Goal: Task Accomplishment & Management: Manage account settings

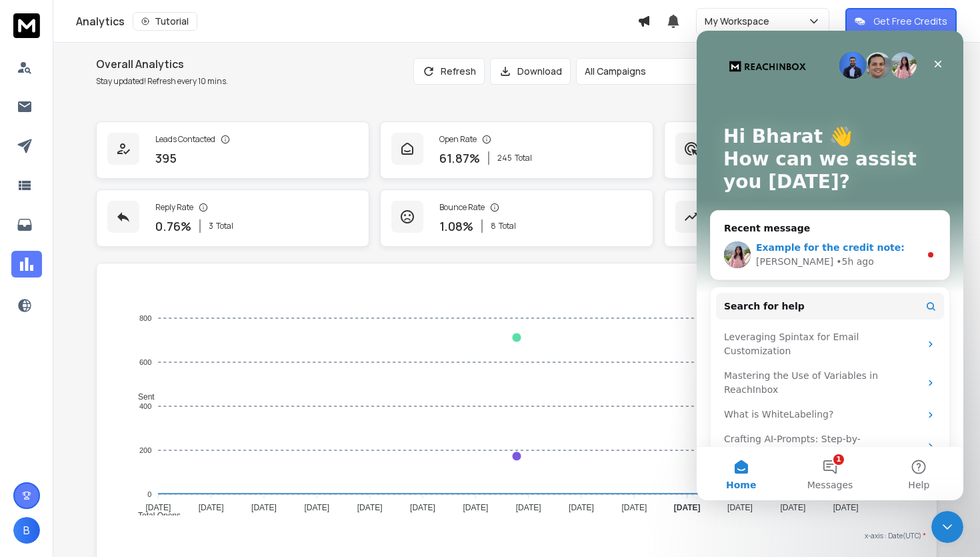
click at [852, 253] on div "Example for the credit note:" at bounding box center [838, 248] width 164 height 14
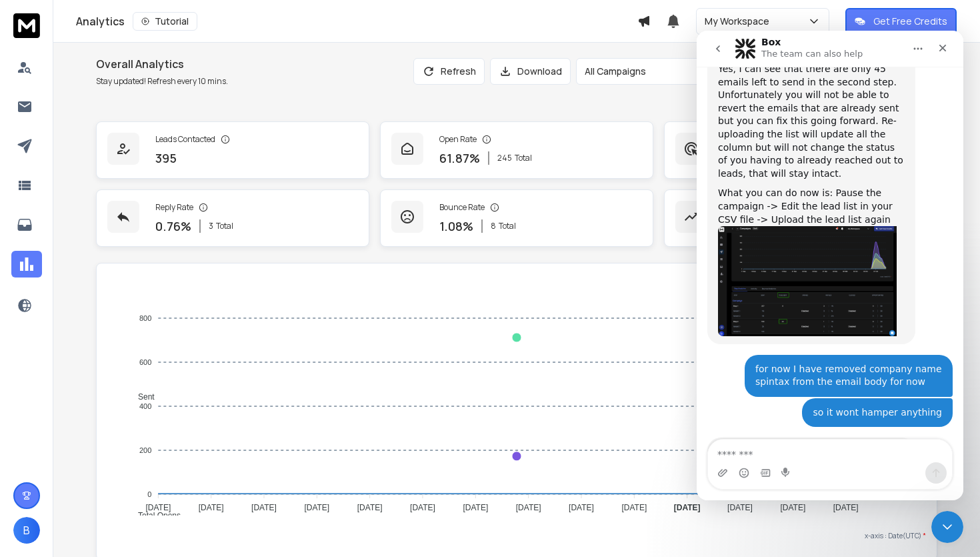
scroll to position [16533, 0]
click at [821, 460] on textarea "Message…" at bounding box center [830, 450] width 244 height 23
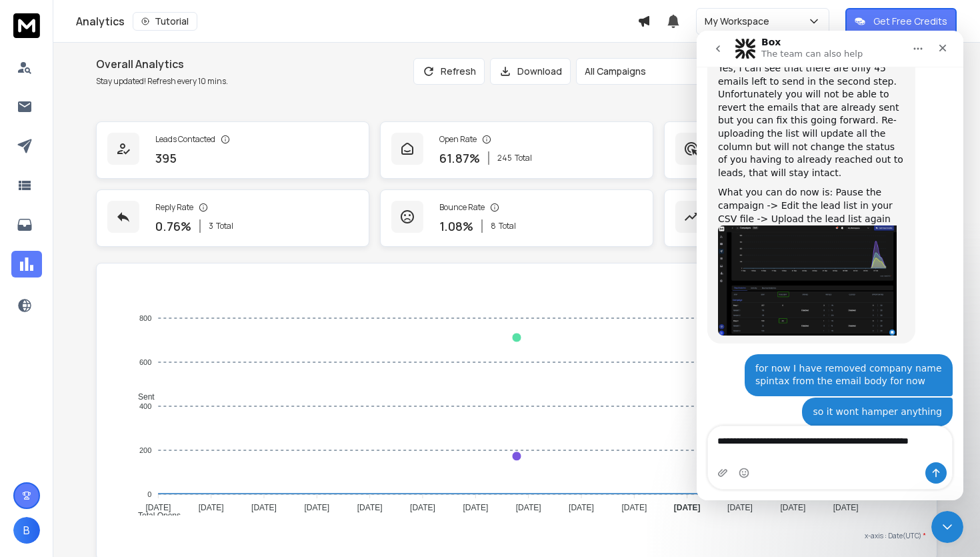
scroll to position [16547, 0]
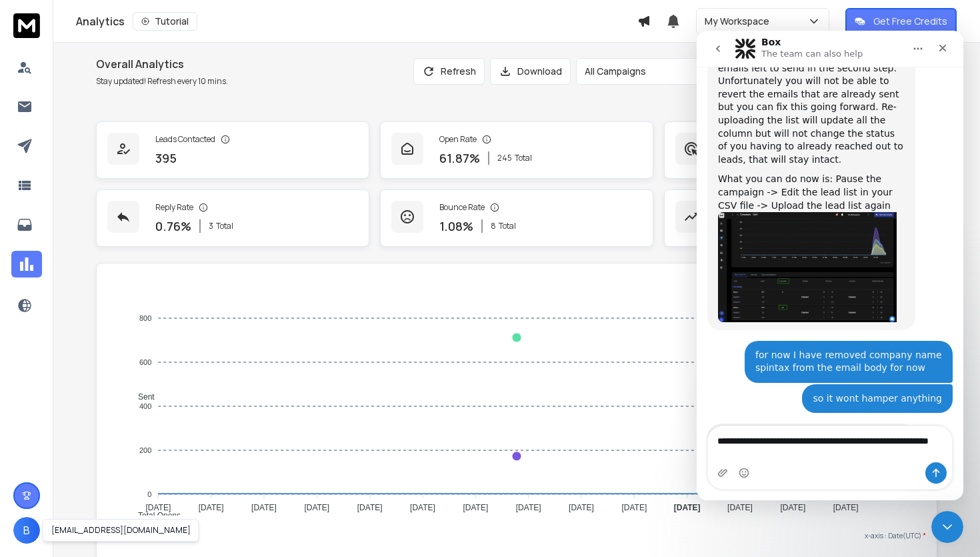
type textarea "**********"
click at [22, 533] on span "B" at bounding box center [26, 530] width 27 height 27
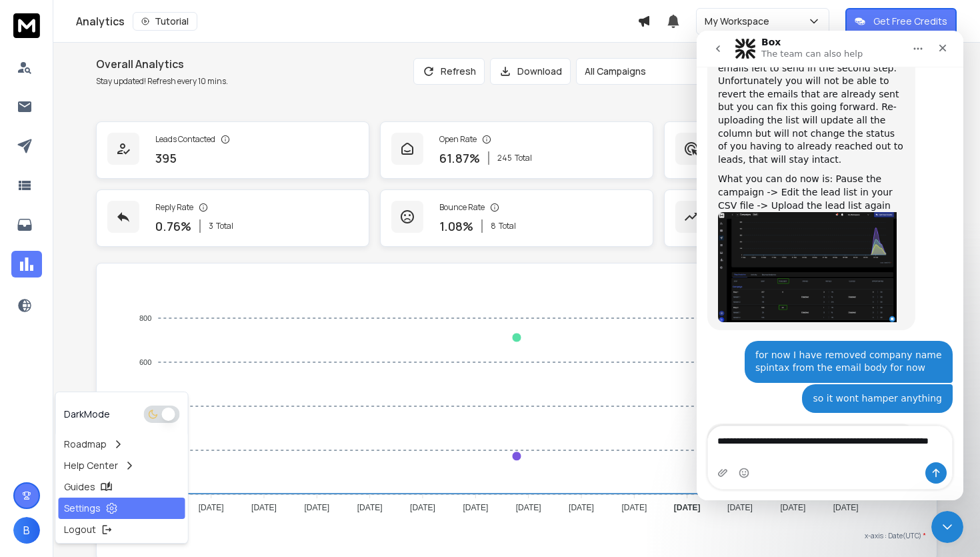
click at [113, 515] on div "Settings" at bounding box center [122, 507] width 127 height 21
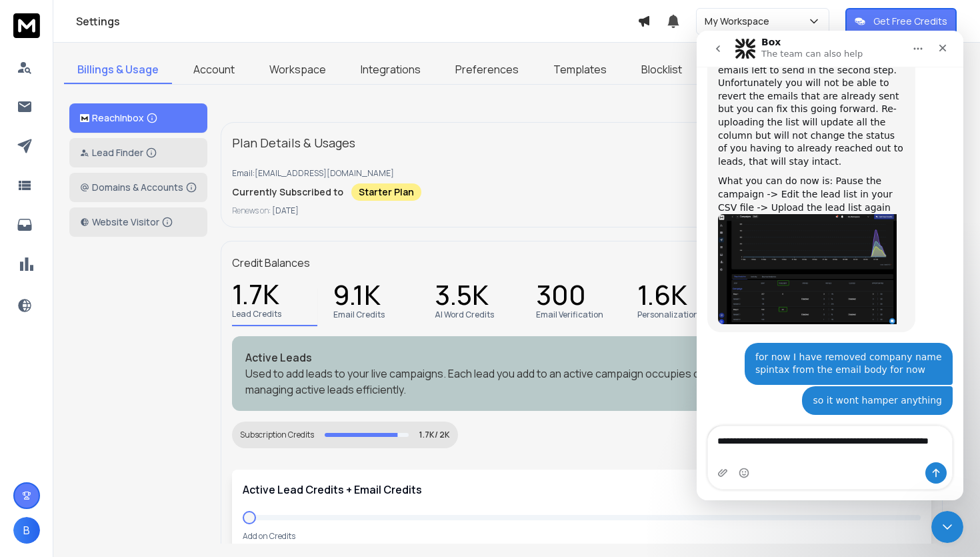
scroll to position [88, 0]
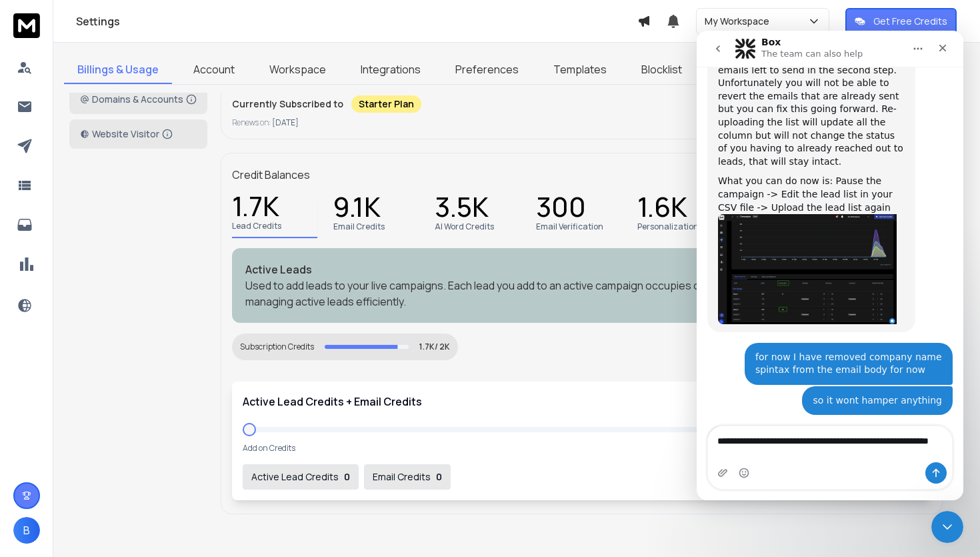
click at [212, 69] on link "Account" at bounding box center [214, 70] width 68 height 28
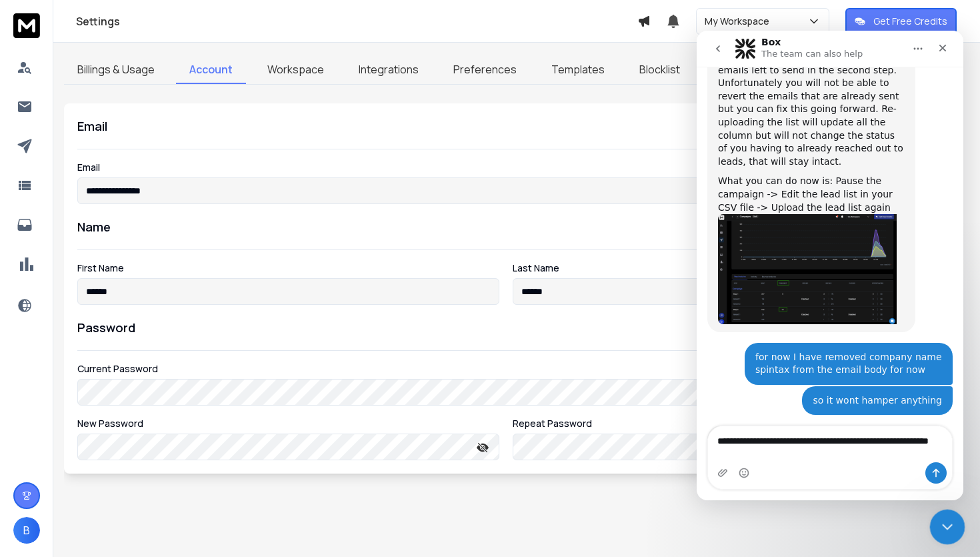
click at [941, 526] on icon "Close Intercom Messenger" at bounding box center [945, 525] width 16 height 16
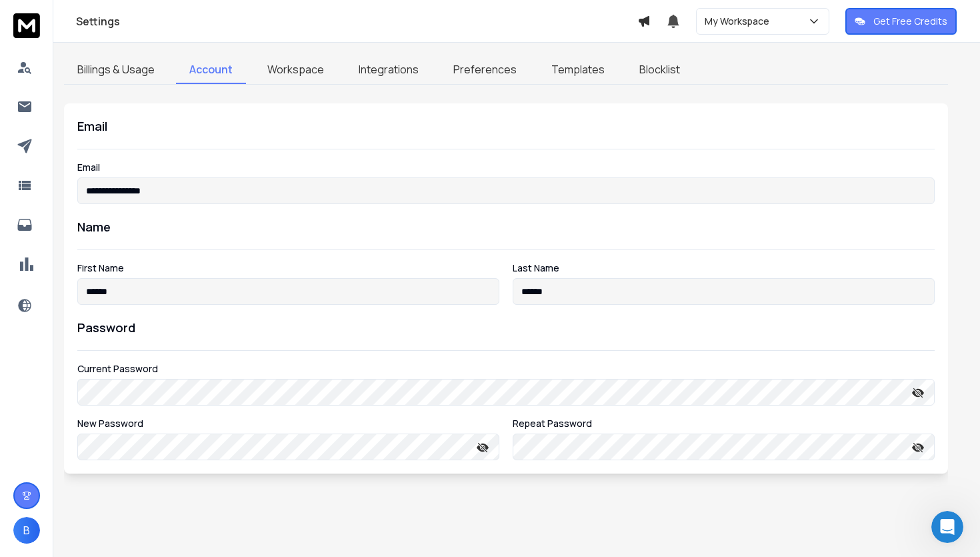
scroll to position [16547, 0]
click at [100, 65] on link "Billings & Usage" at bounding box center [116, 70] width 104 height 28
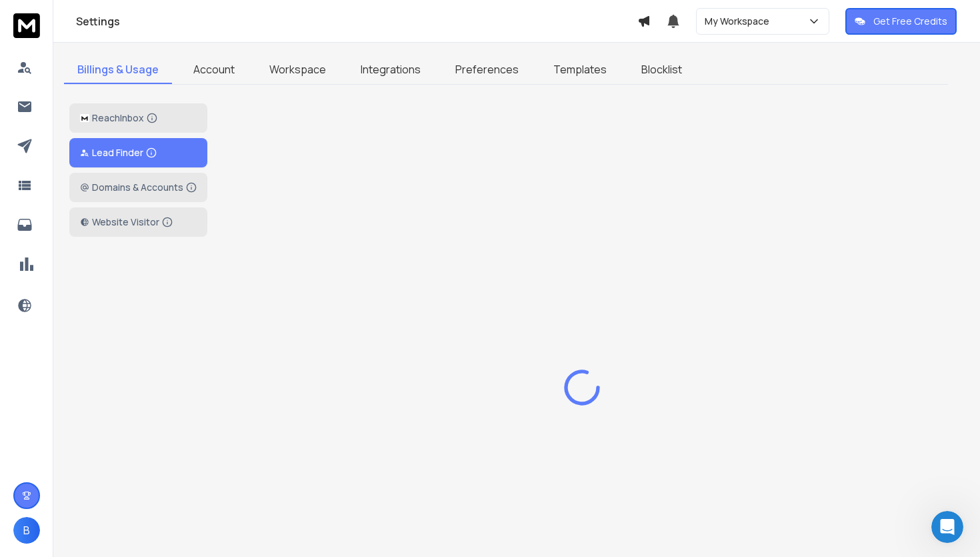
click at [138, 155] on button "Lead Finder" at bounding box center [138, 152] width 138 height 29
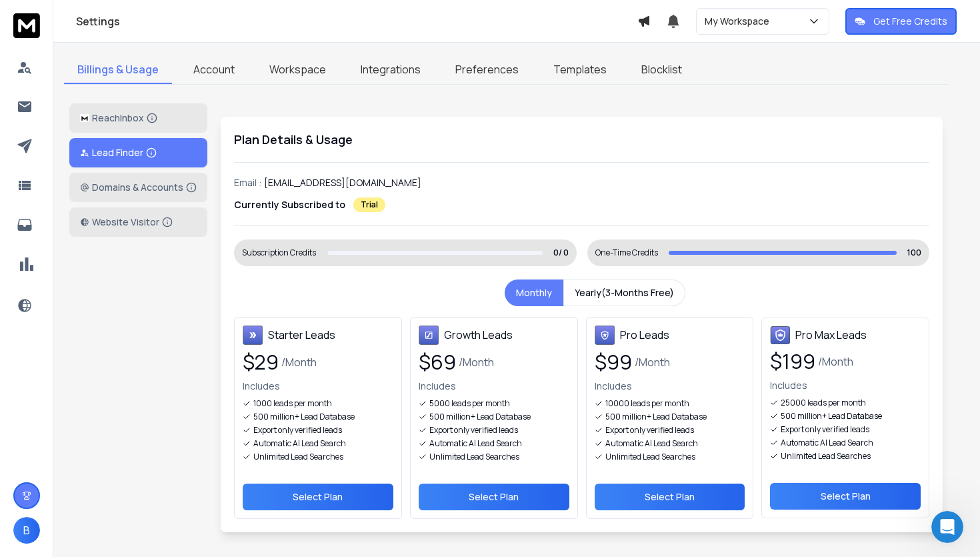
click at [145, 226] on button "Website Visitor" at bounding box center [138, 221] width 138 height 29
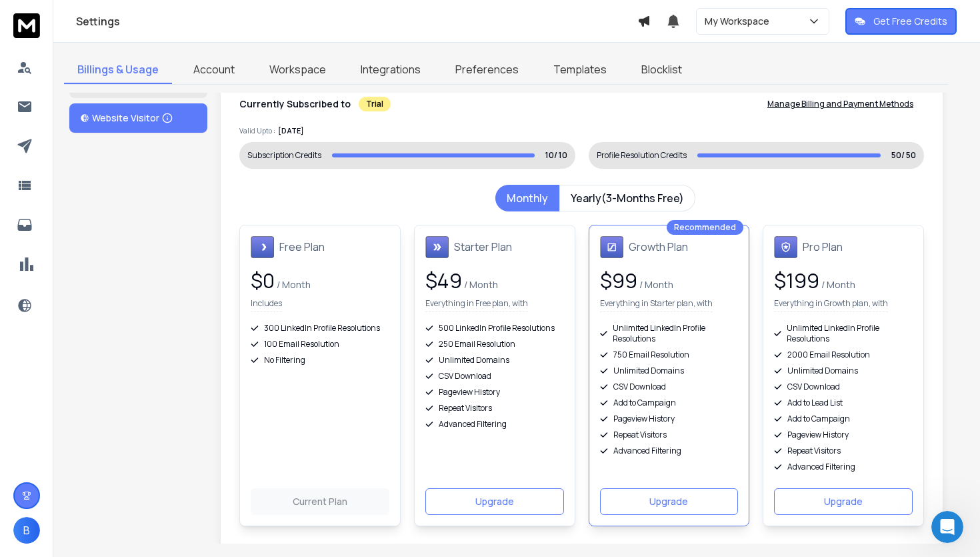
scroll to position [110, 0]
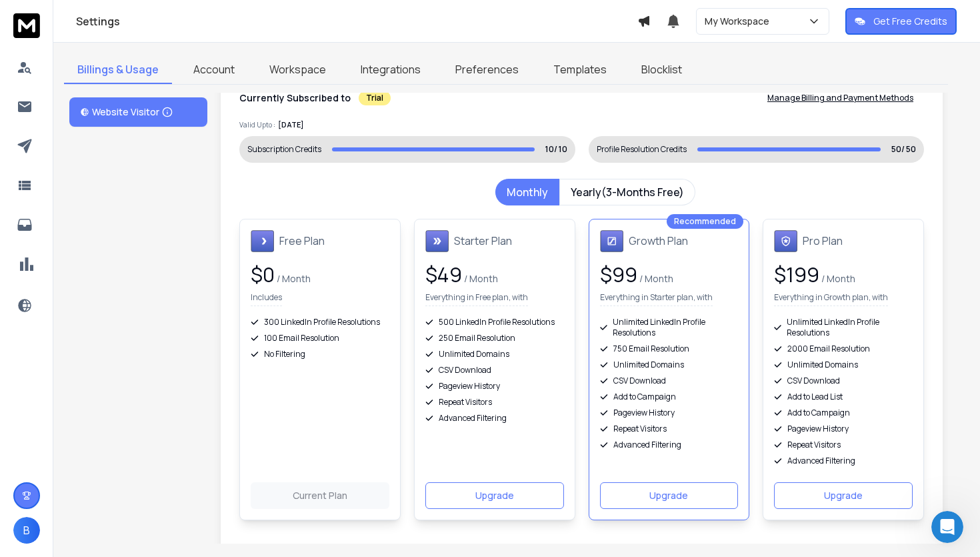
click at [263, 245] on img at bounding box center [262, 241] width 23 height 23
click at [165, 108] on icon "button" at bounding box center [167, 112] width 11 height 11
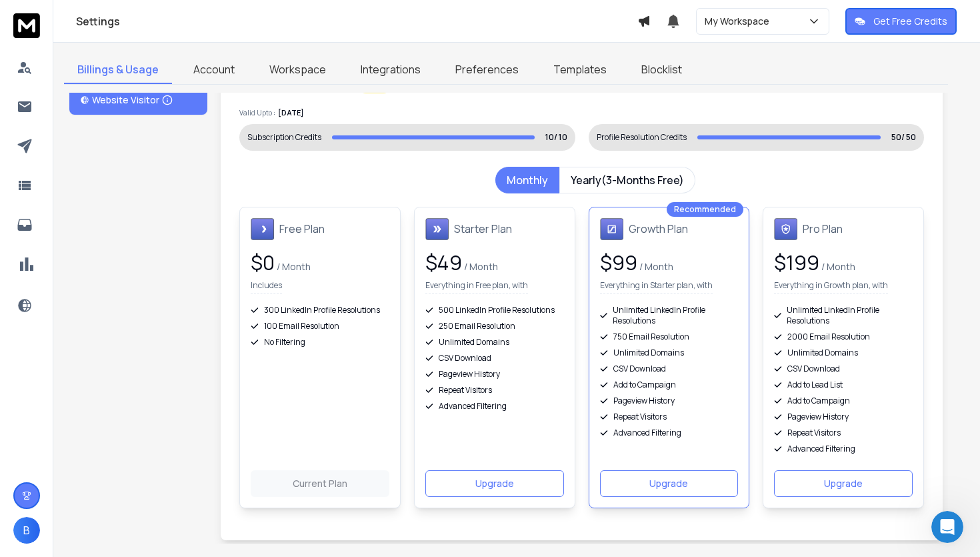
scroll to position [0, 0]
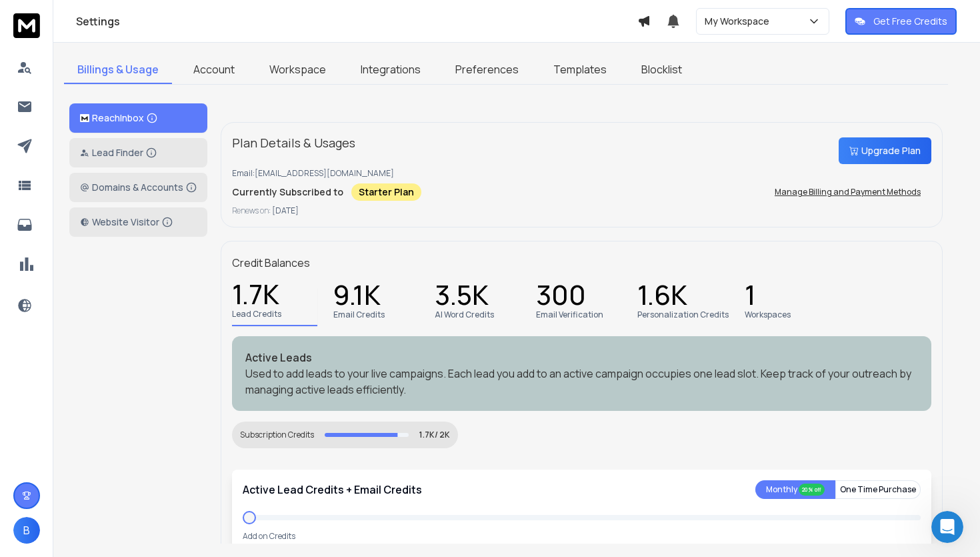
click at [138, 124] on button "ReachInbox" at bounding box center [138, 117] width 138 height 29
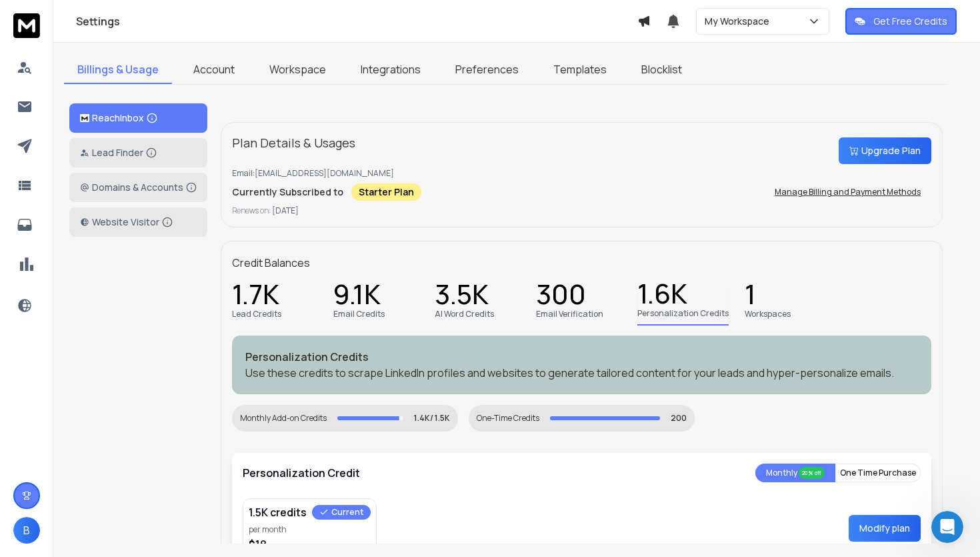
click at [695, 292] on button "1.6K Personalization Credits" at bounding box center [682, 306] width 91 height 39
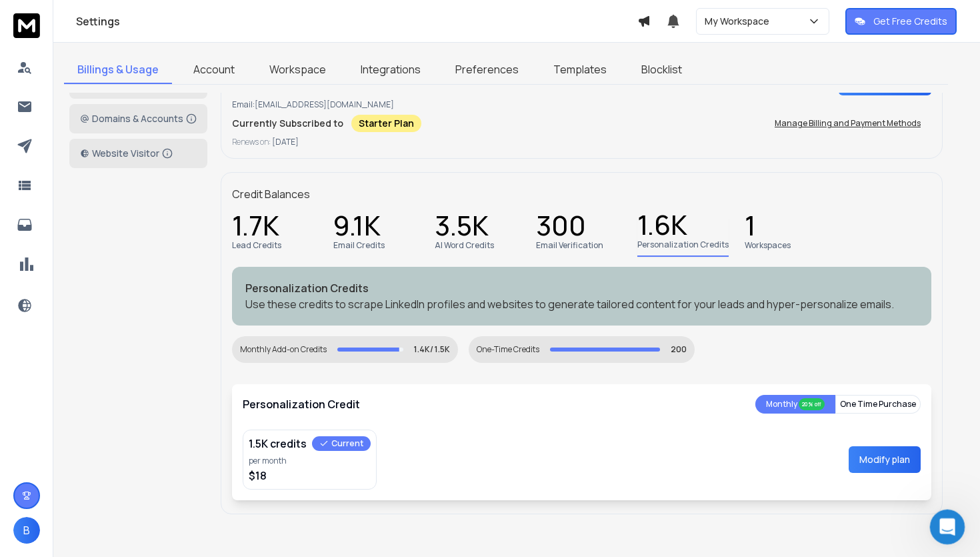
click at [942, 514] on icon "Open Intercom Messenger" at bounding box center [946, 525] width 22 height 22
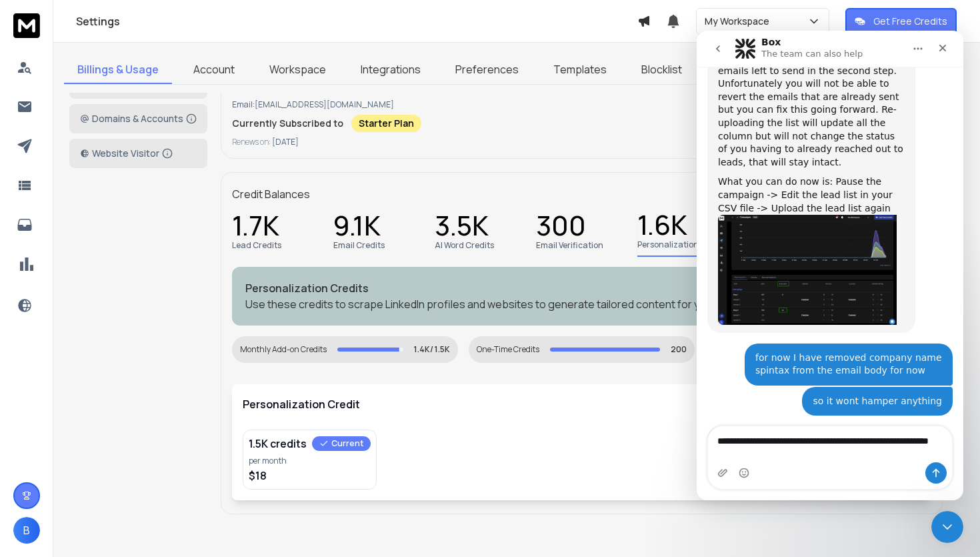
scroll to position [16547, 0]
type textarea "**********"
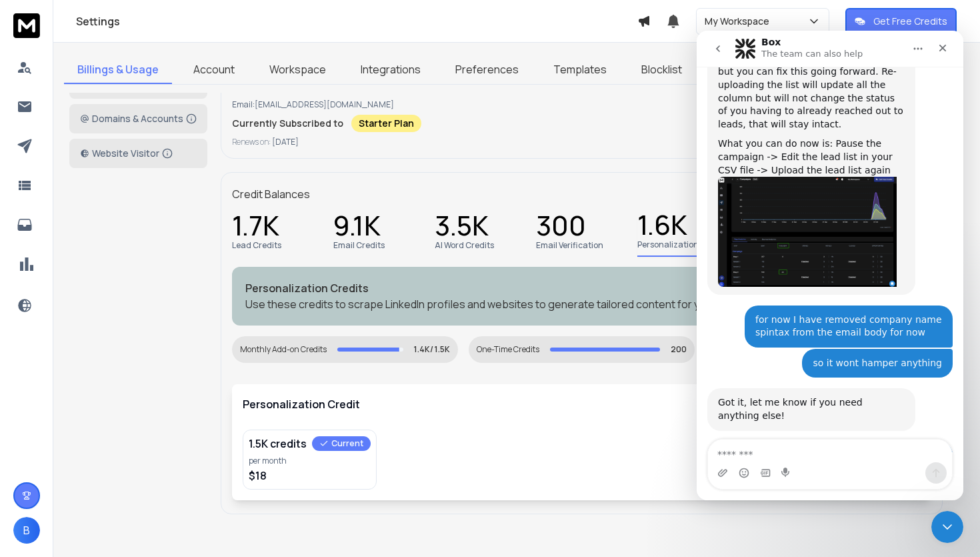
scroll to position [16586, 0]
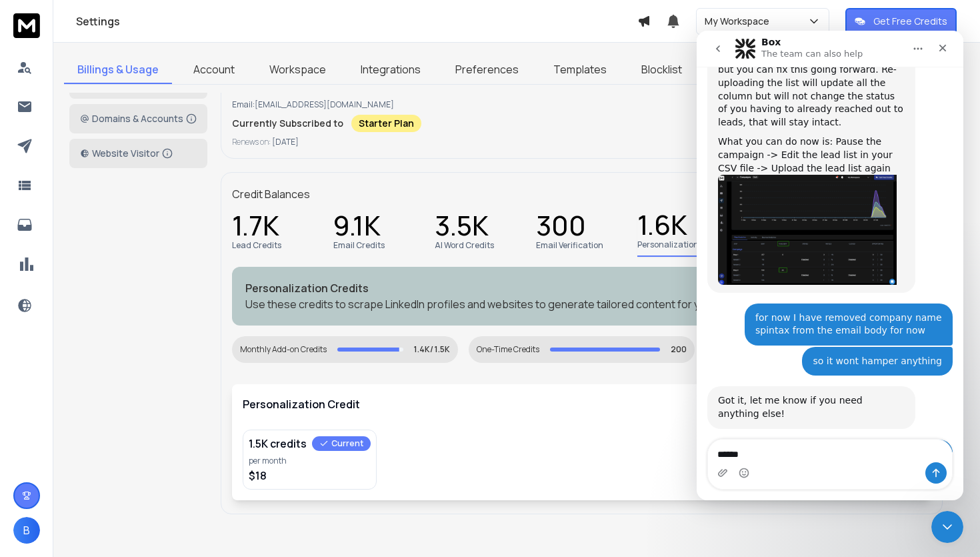
type textarea "*****"
click at [141, 157] on button "Website Visitor" at bounding box center [138, 153] width 138 height 29
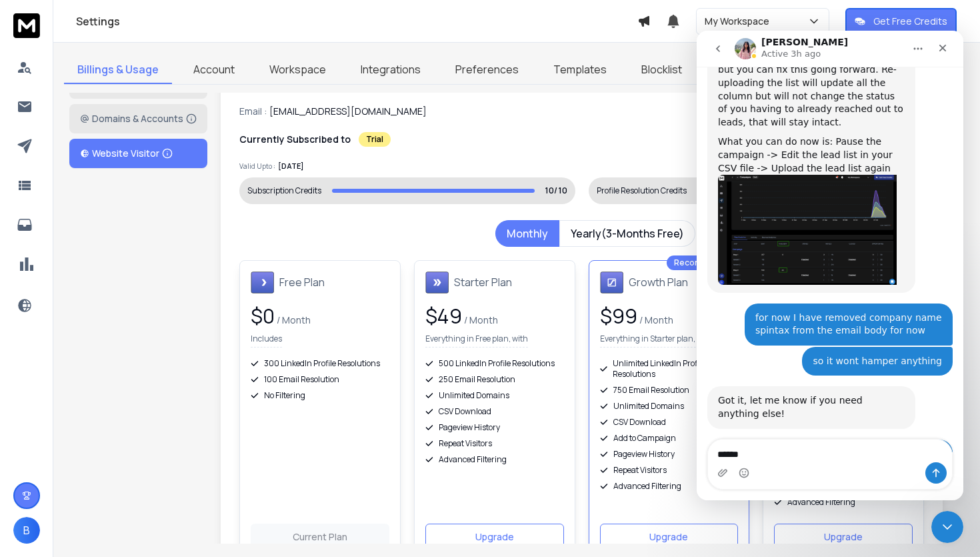
click at [69, 139] on button "Website Visitor" at bounding box center [138, 153] width 138 height 29
click at [844, 462] on div "Intercom messenger" at bounding box center [830, 472] width 244 height 21
click at [842, 451] on textarea "*****" at bounding box center [830, 450] width 244 height 23
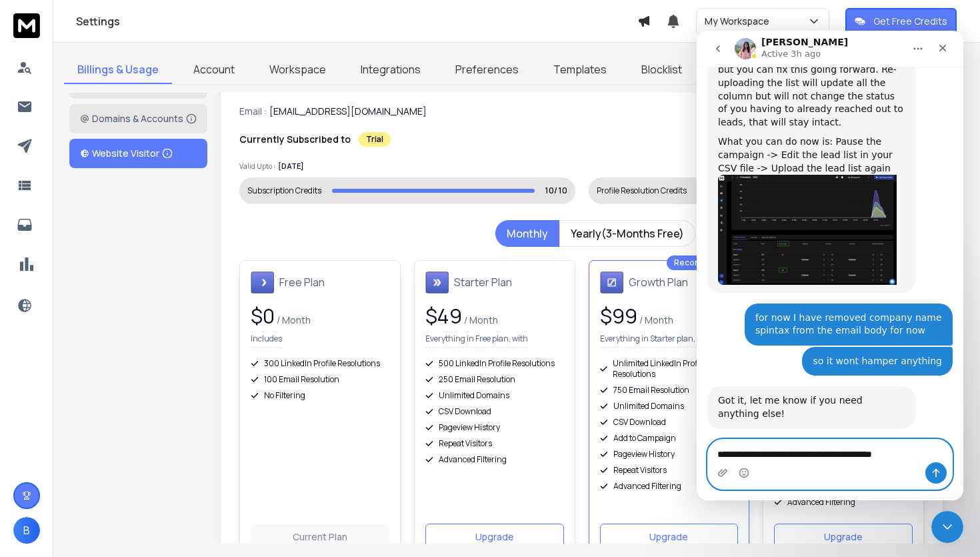
type textarea "**********"
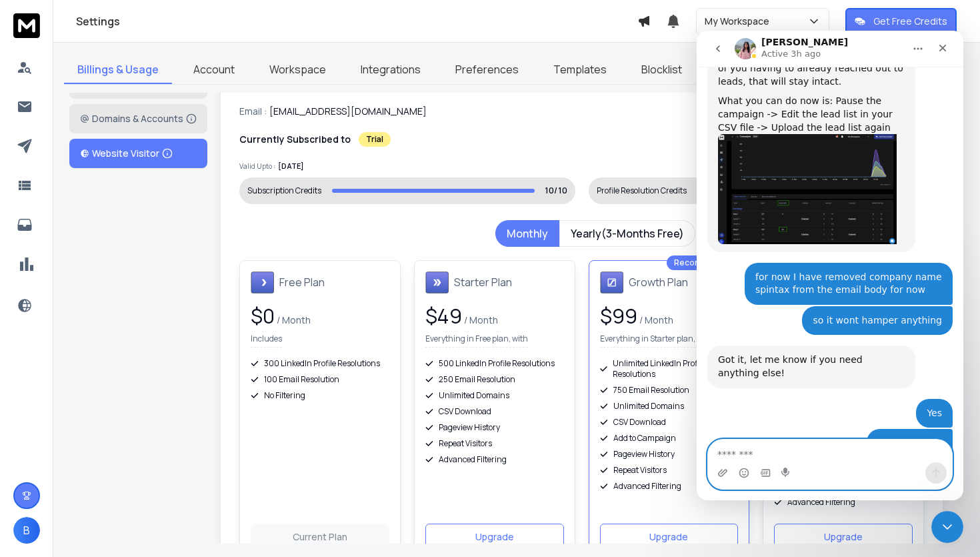
scroll to position [16629, 0]
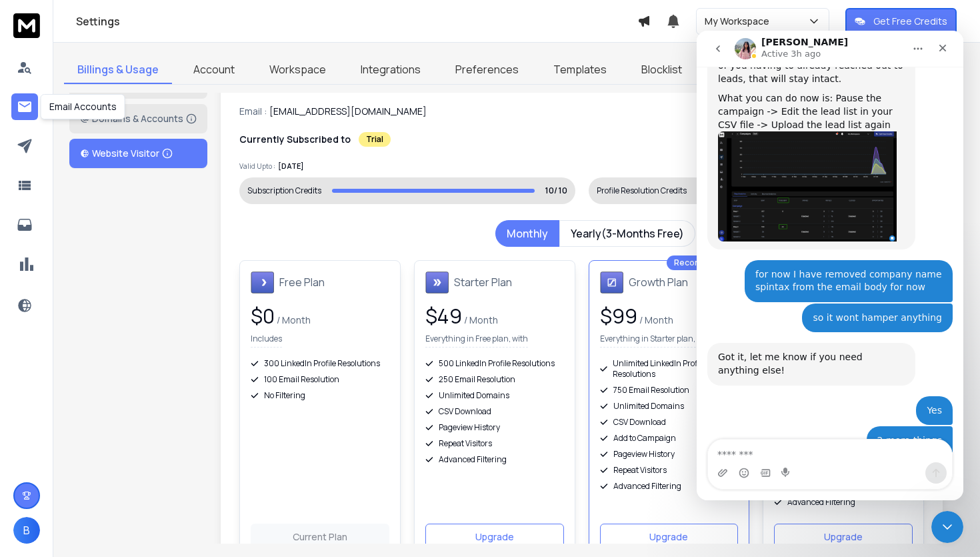
click at [23, 103] on icon at bounding box center [24, 106] width 13 height 11
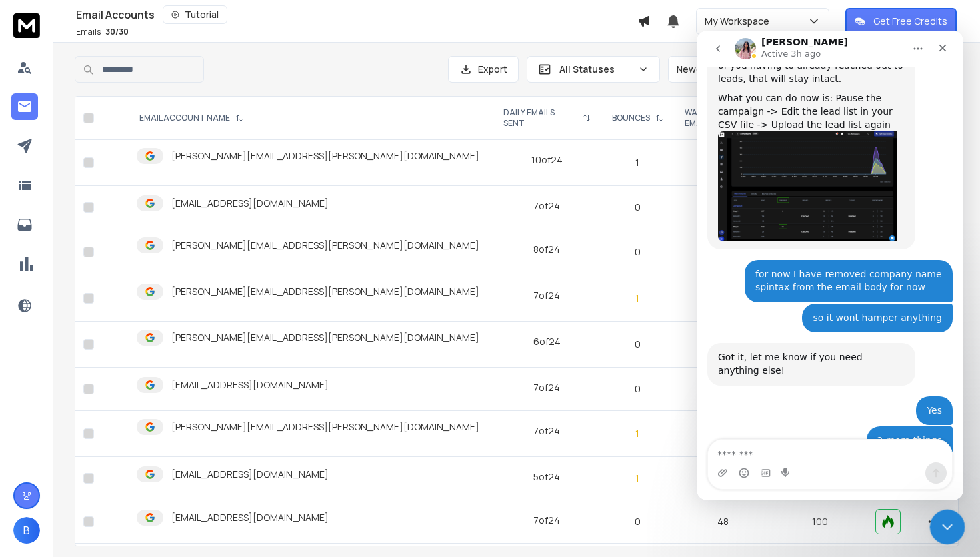
click at [937, 525] on icon "Close Intercom Messenger" at bounding box center [945, 525] width 16 height 16
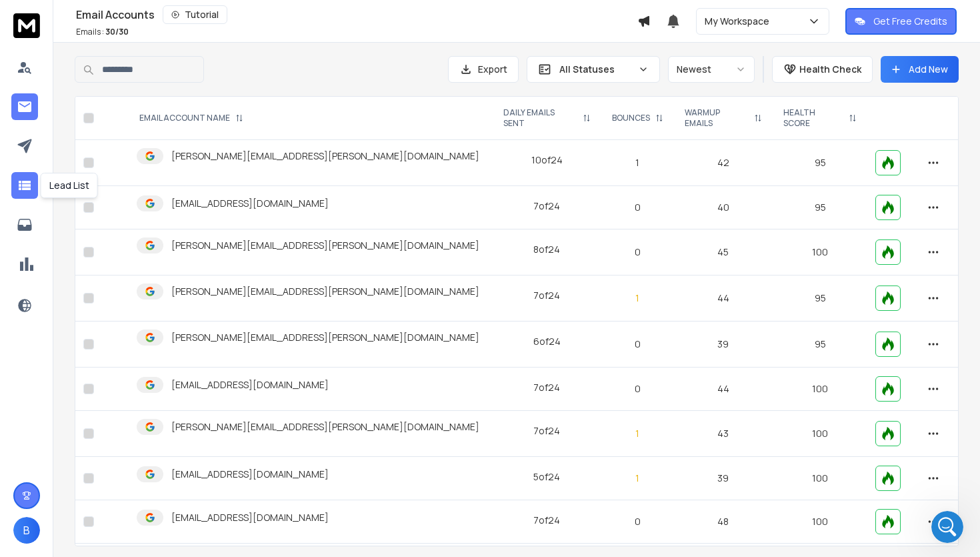
click at [29, 189] on icon at bounding box center [25, 185] width 12 height 9
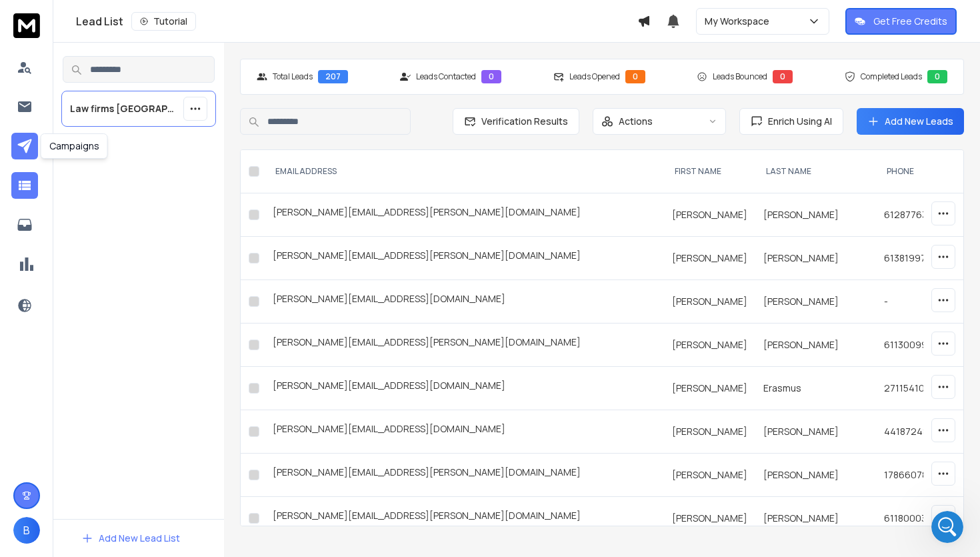
click at [29, 141] on icon at bounding box center [25, 146] width 16 height 16
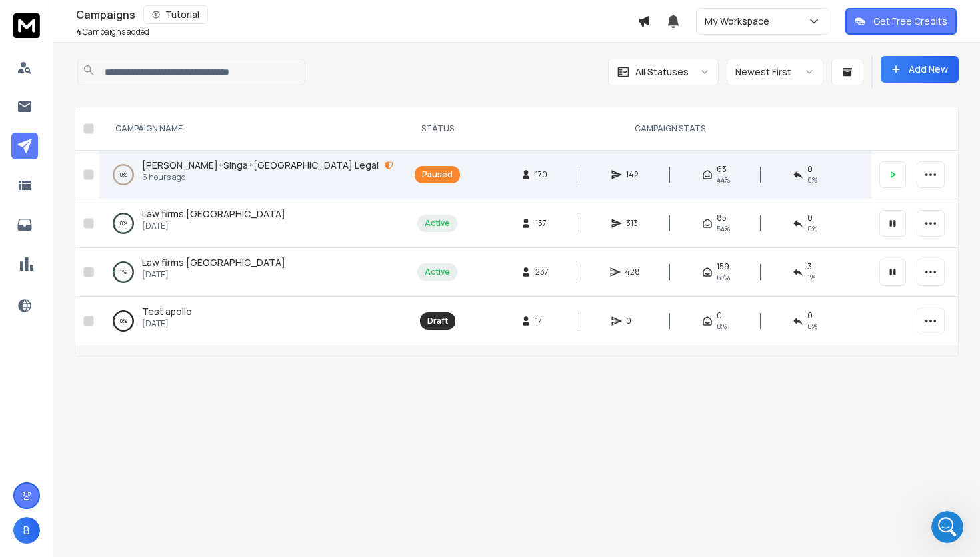
click at [887, 169] on icon at bounding box center [893, 175] width 12 height 12
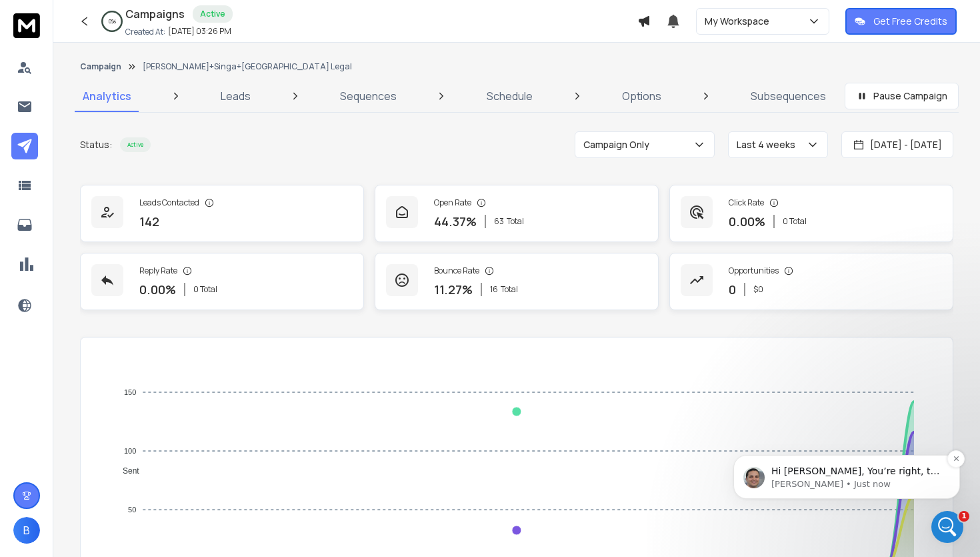
click at [849, 487] on p "Raj • Just now" at bounding box center [857, 484] width 172 height 12
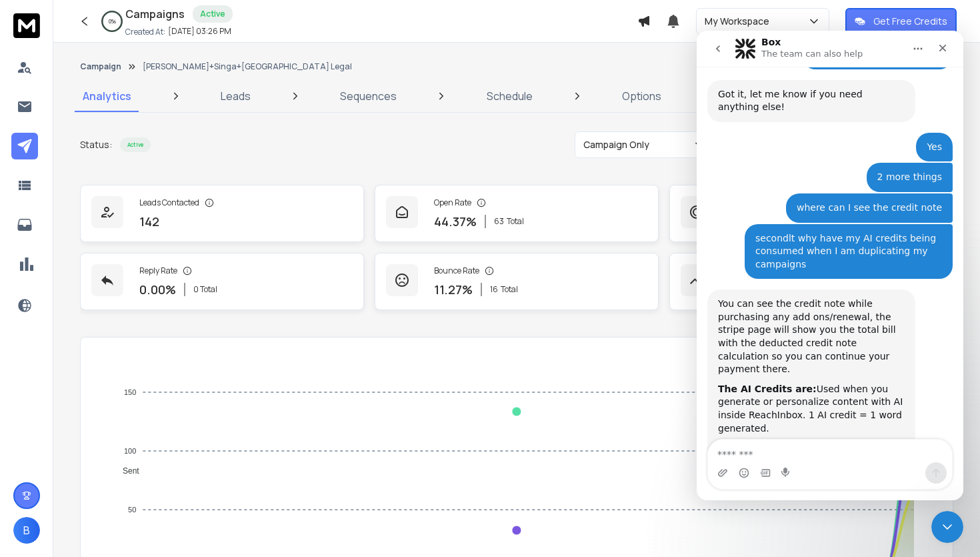
scroll to position [16609, 0]
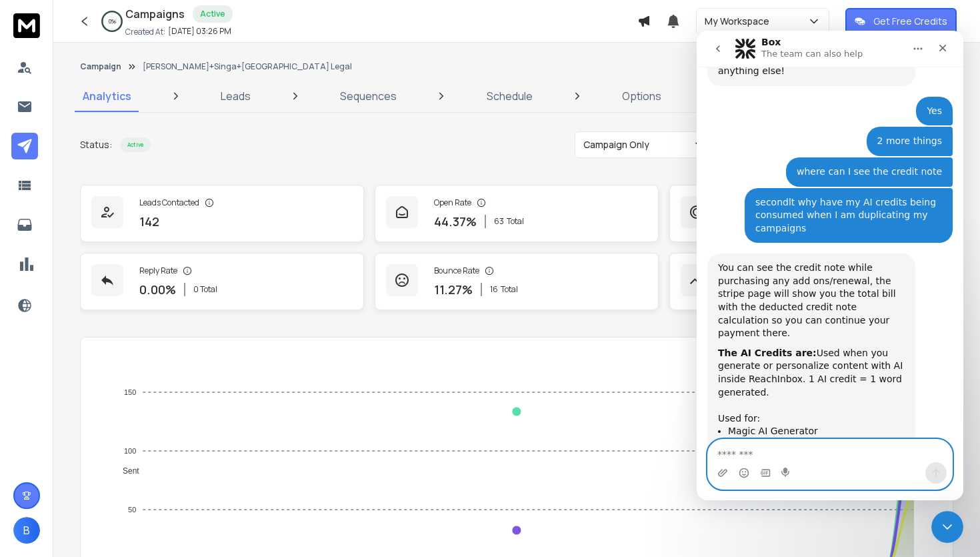
click at [759, 456] on textarea "Message…" at bounding box center [830, 450] width 244 height 23
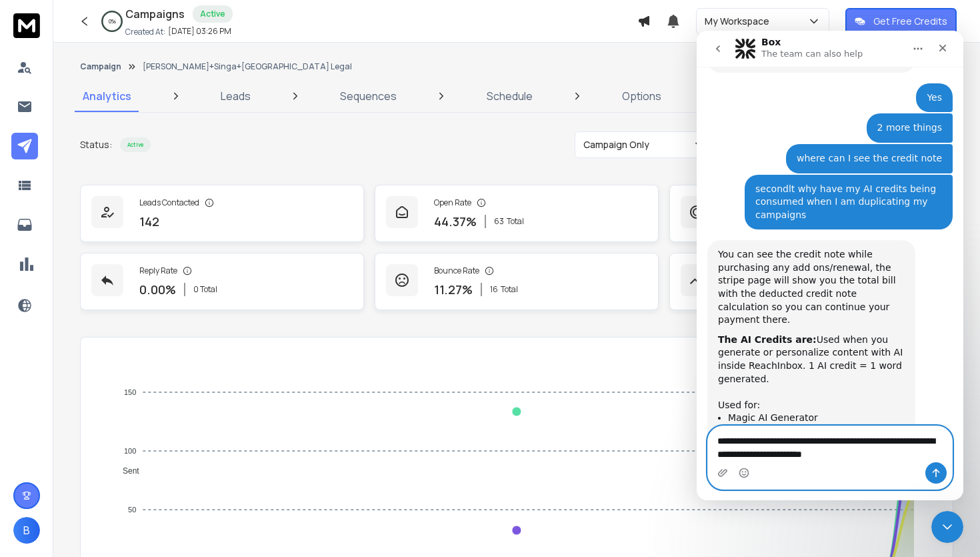
type textarea "**********"
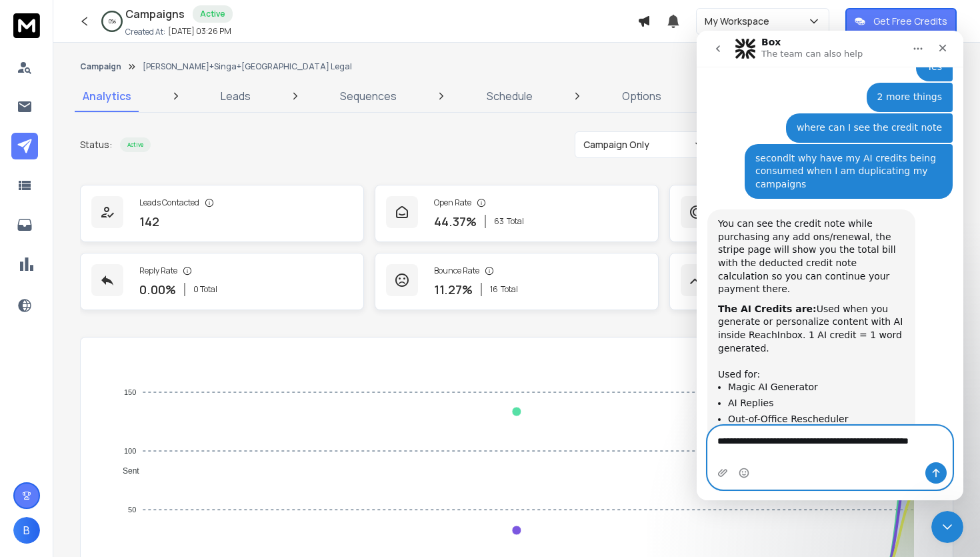
scroll to position [16667, 0]
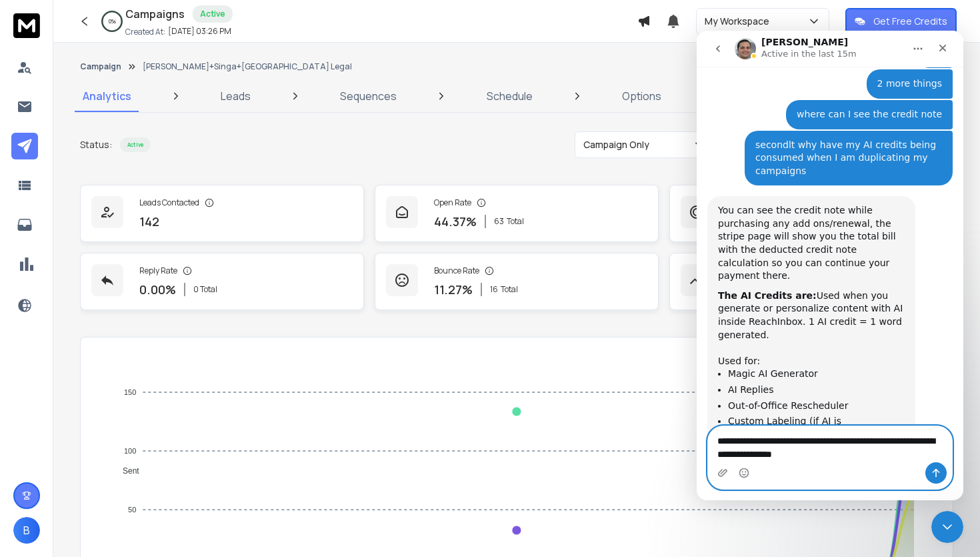
type textarea "**********"
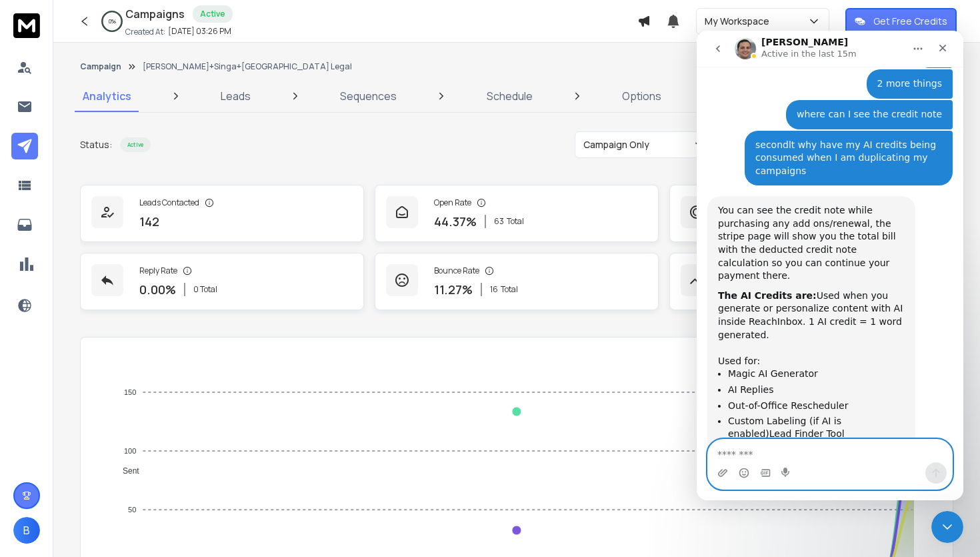
scroll to position [16709, 0]
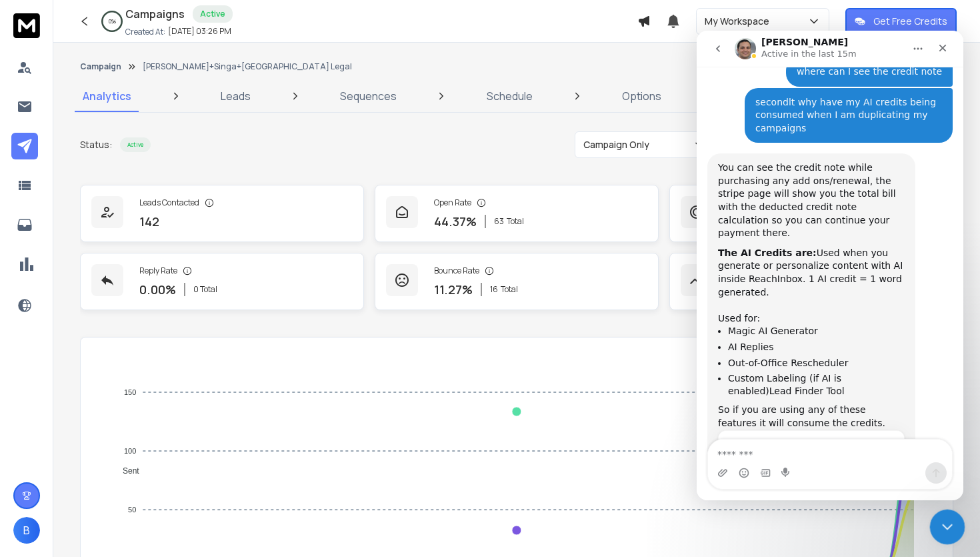
click at [946, 526] on icon "Close Intercom Messenger" at bounding box center [945, 525] width 16 height 16
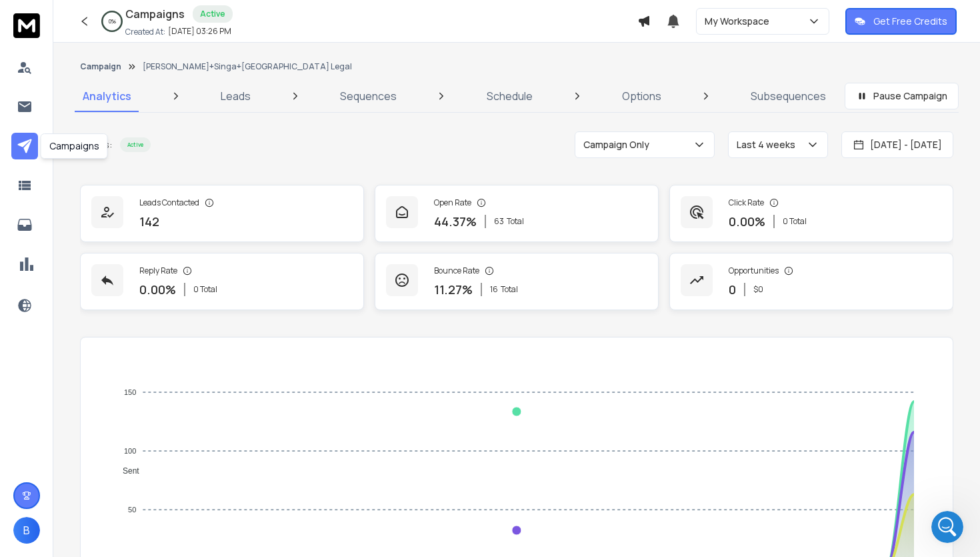
click at [27, 145] on icon at bounding box center [24, 146] width 14 height 14
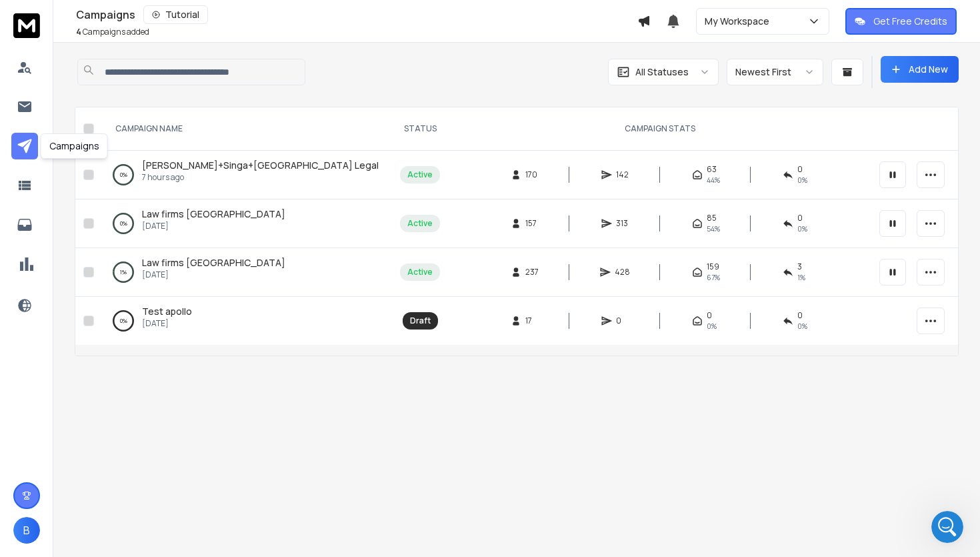
click at [69, 91] on div "Campaigns 4 Campaigns Added All Statuses Newest First Add New CAMPAIGN NAME STA…" at bounding box center [516, 334] width 927 height 583
